Goal: Communication & Community: Answer question/provide support

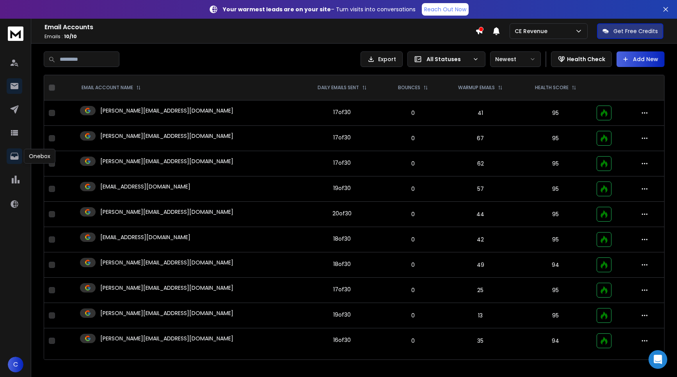
click at [17, 154] on icon at bounding box center [14, 156] width 9 height 9
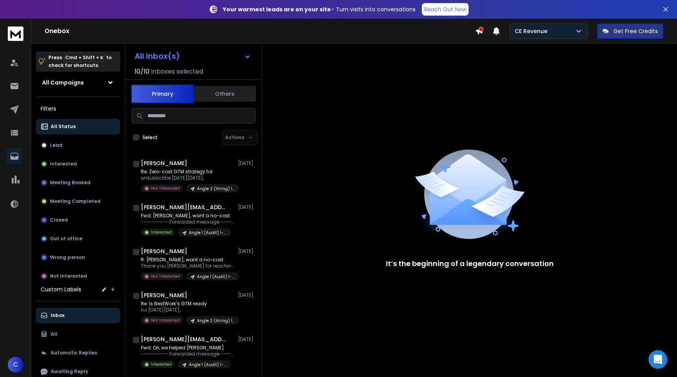
click at [576, 33] on icon "button" at bounding box center [578, 31] width 8 height 8
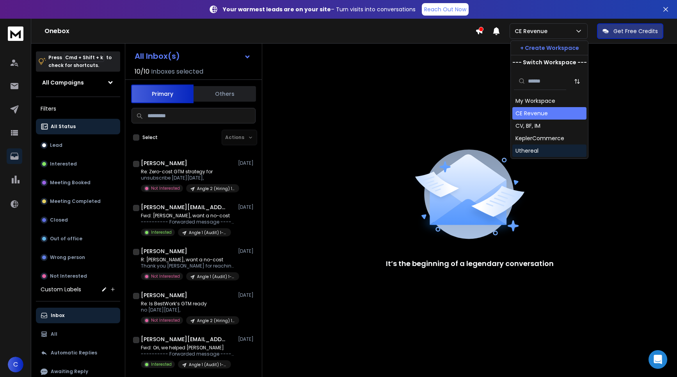
click at [537, 150] on div "Uthereal" at bounding box center [526, 151] width 23 height 8
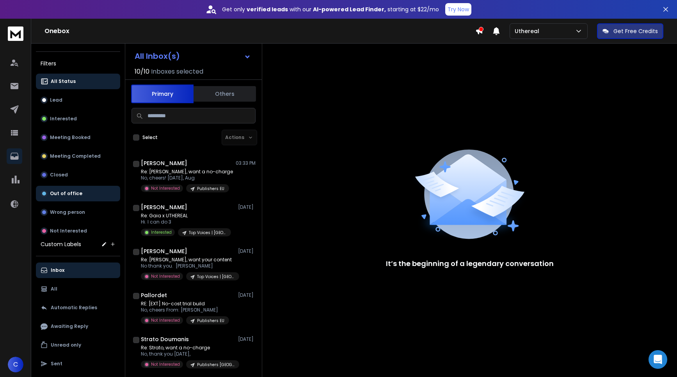
scroll to position [71, 0]
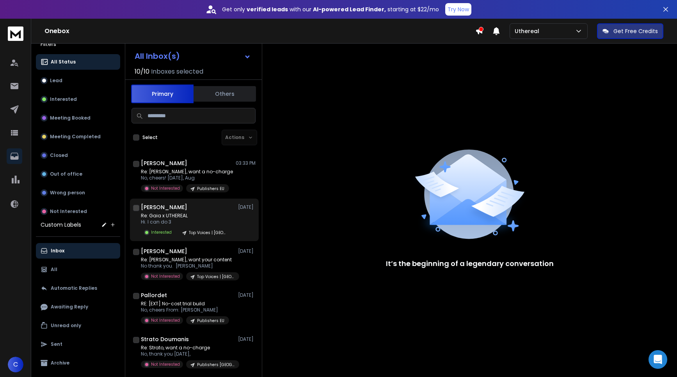
click at [171, 213] on p "Re: Gaia x UTHEREAL" at bounding box center [186, 216] width 90 height 6
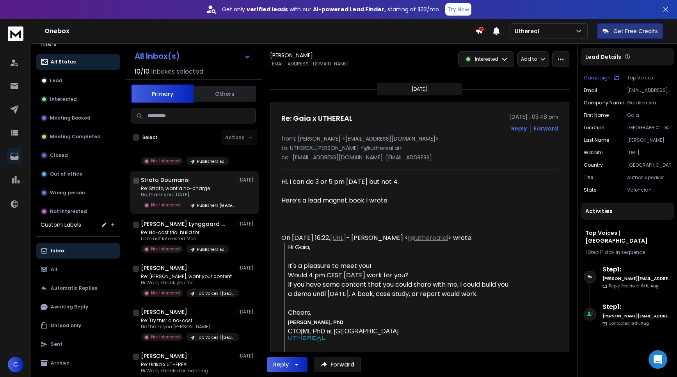
scroll to position [0, 0]
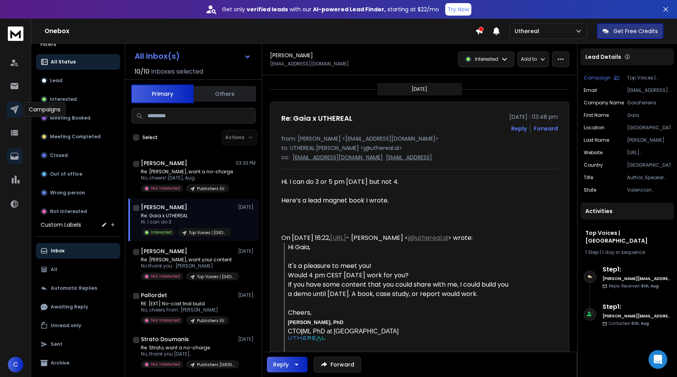
click at [15, 110] on icon at bounding box center [14, 109] width 8 height 8
